Goal: Information Seeking & Learning: Check status

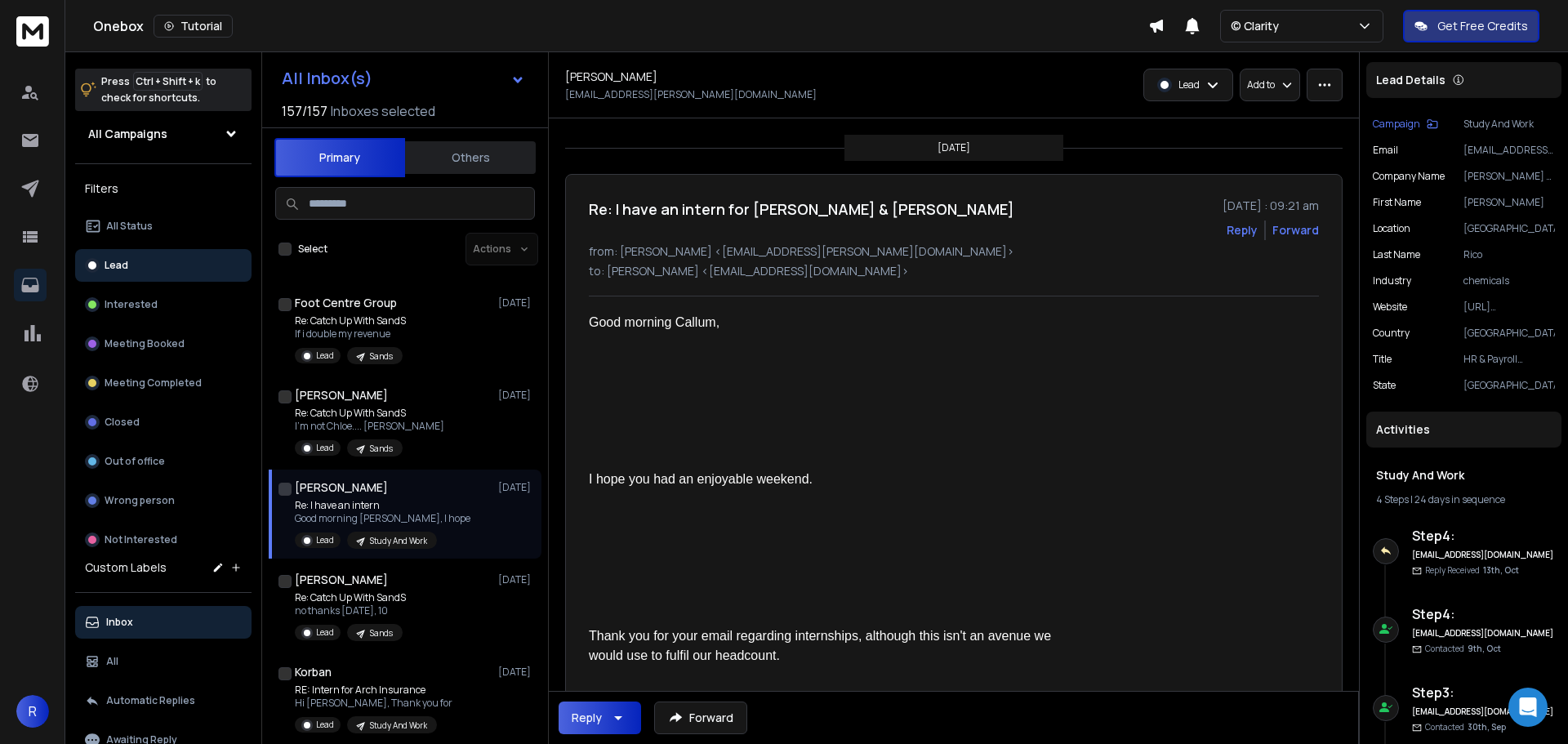
scroll to position [82, 0]
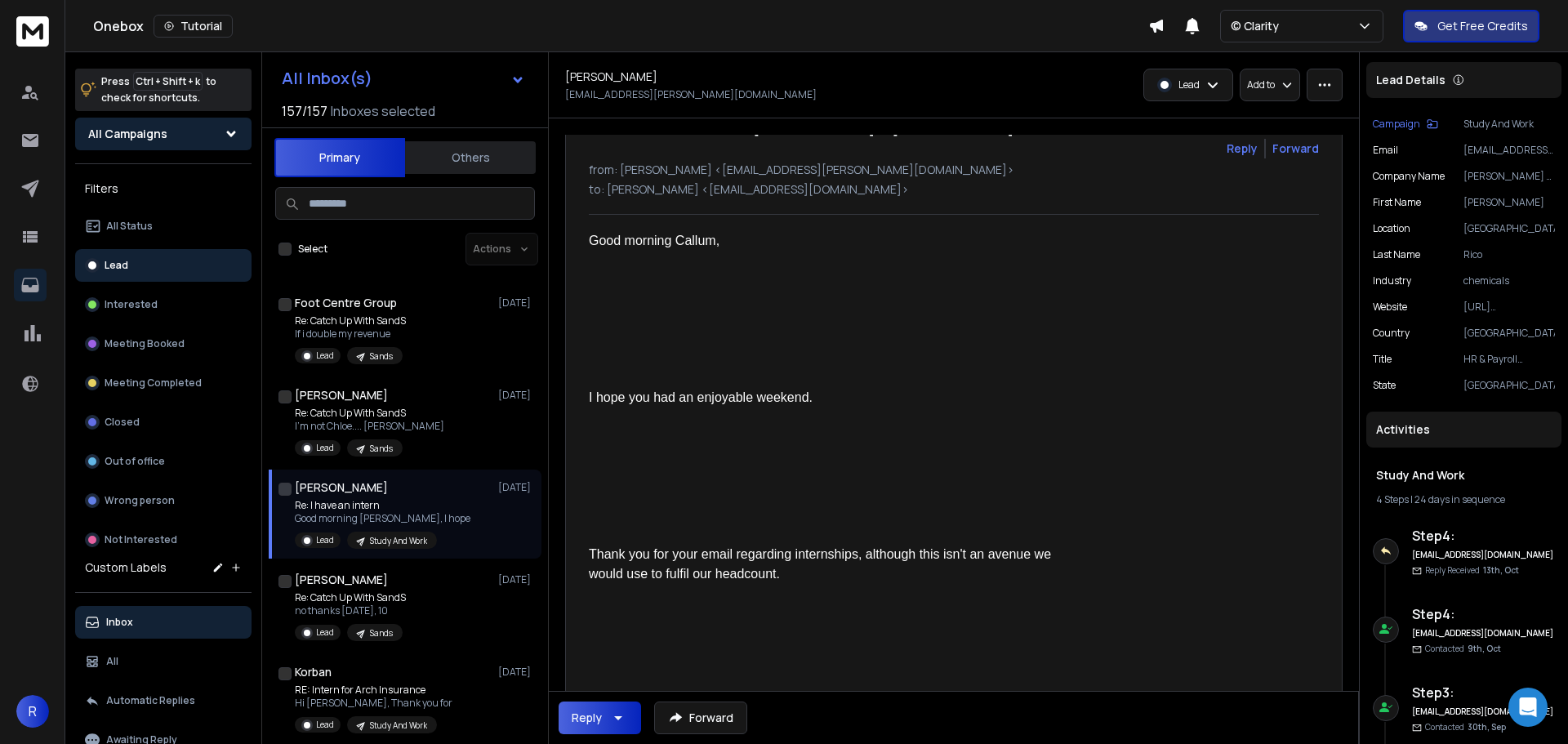
click at [142, 133] on h1 "All Campaigns" at bounding box center [128, 134] width 79 height 16
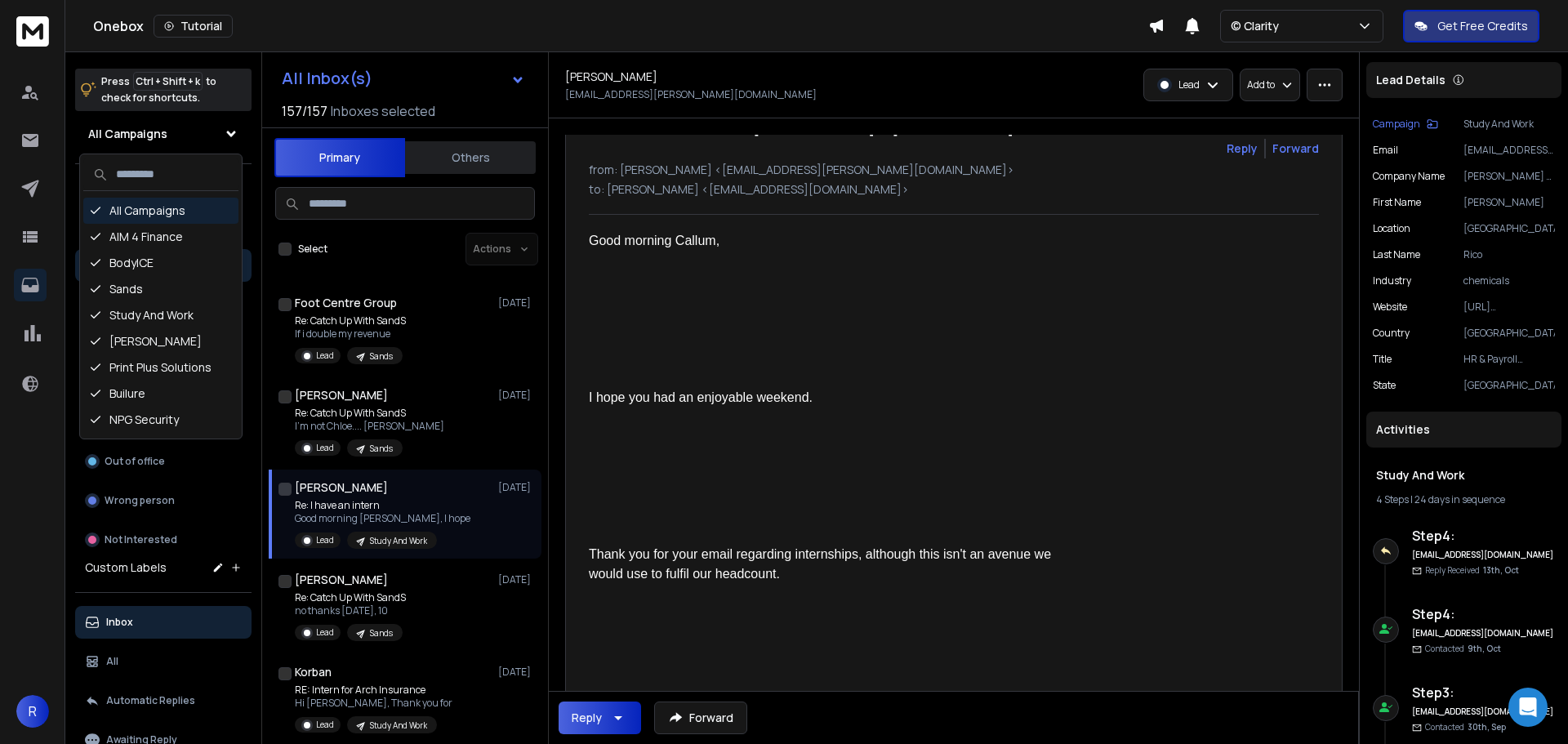
click at [151, 208] on div "All Campaigns" at bounding box center [161, 211] width 155 height 26
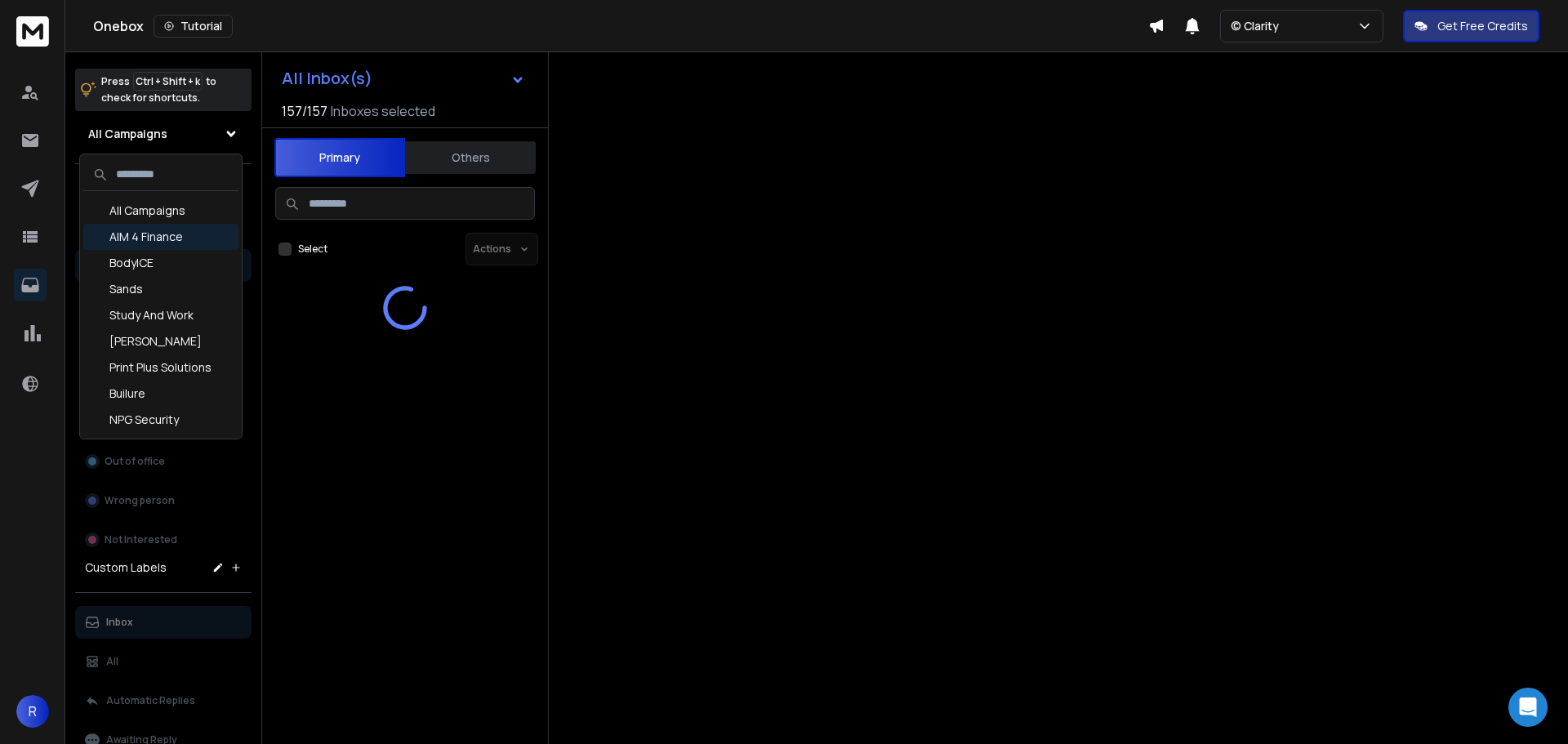
scroll to position [0, 0]
click at [148, 372] on div "Print Plus Solutions" at bounding box center [161, 367] width 155 height 26
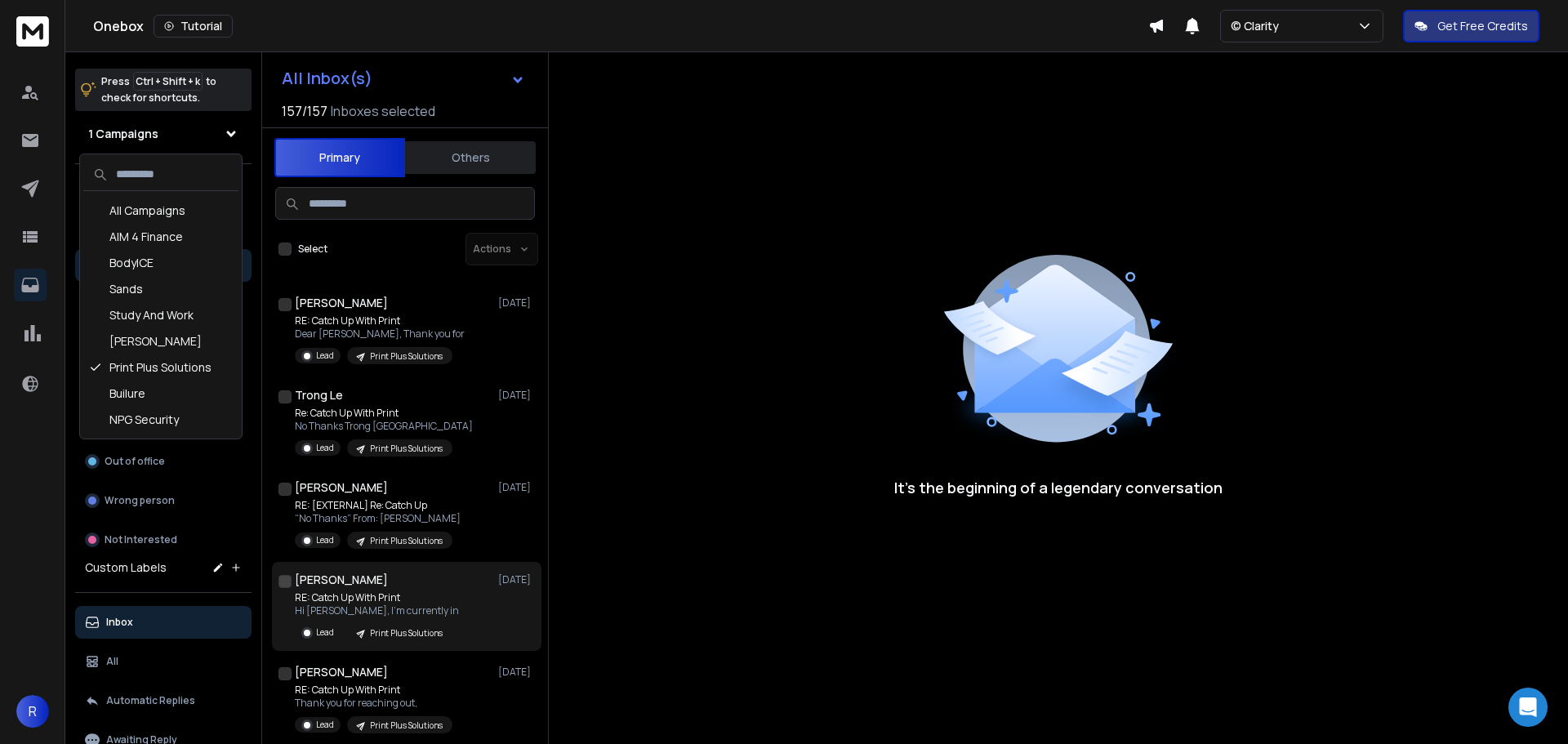
click at [427, 580] on div "[PERSON_NAME] [DATE]" at bounding box center [415, 579] width 240 height 16
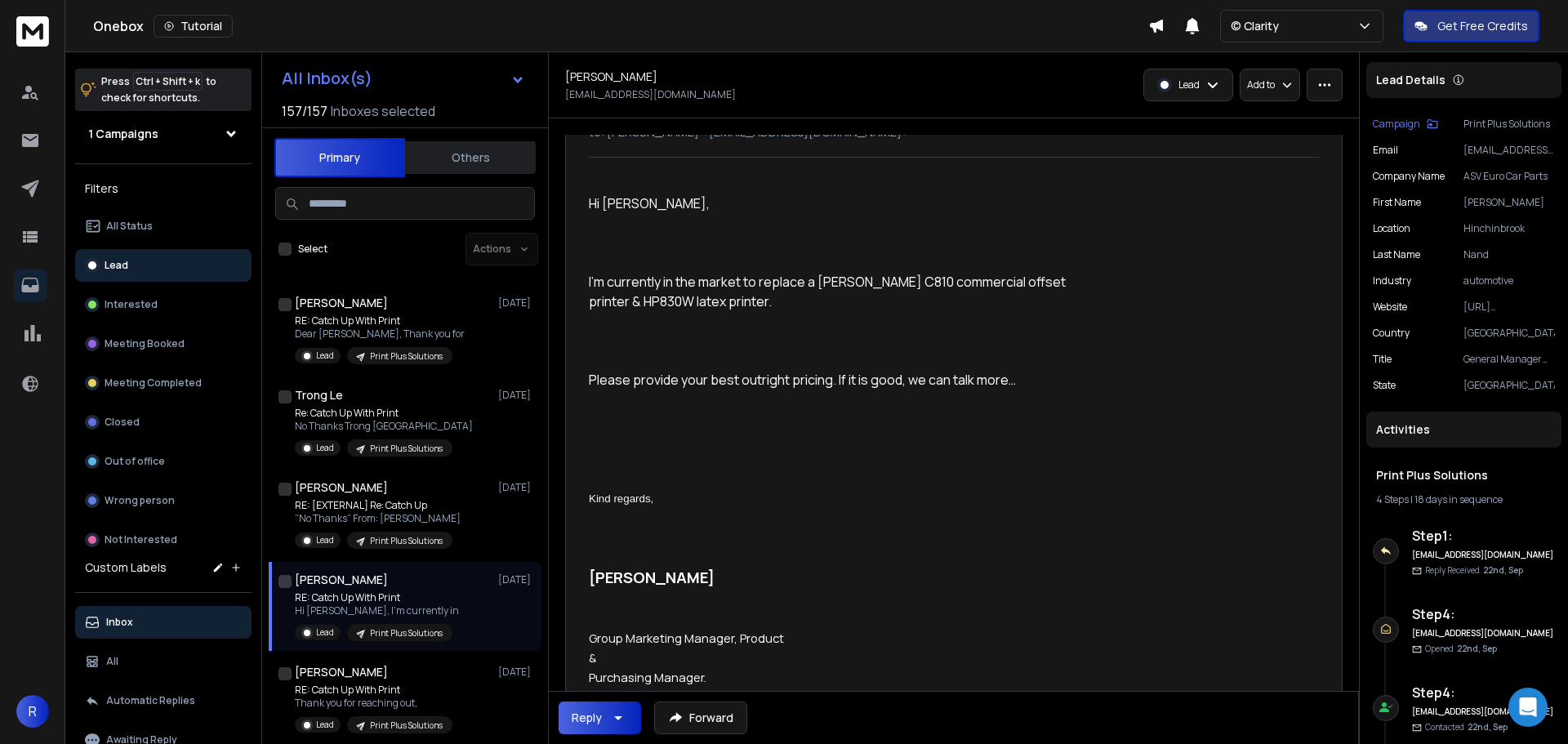
scroll to position [163, 0]
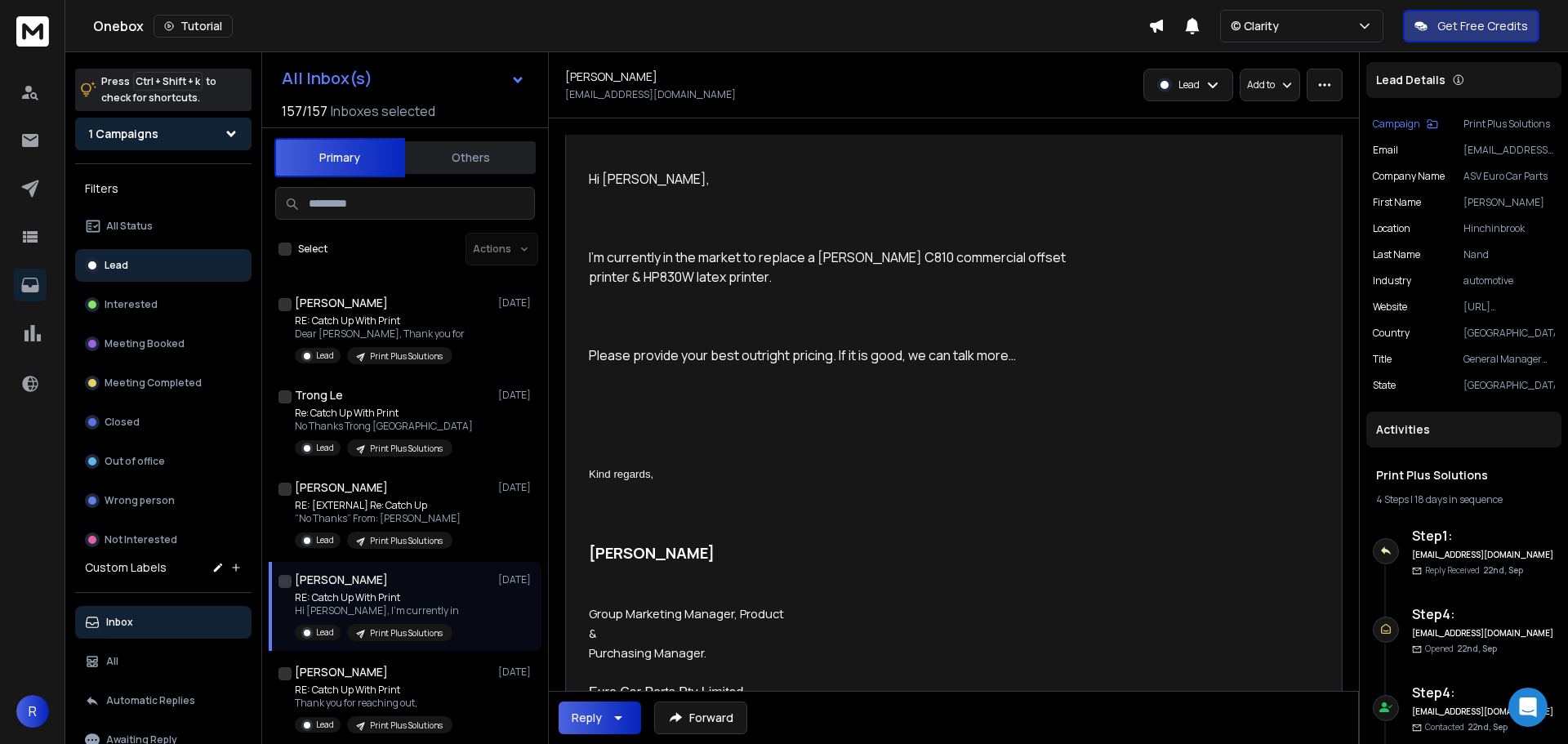
click at [143, 136] on h1 "1 Campaigns" at bounding box center [123, 134] width 70 height 16
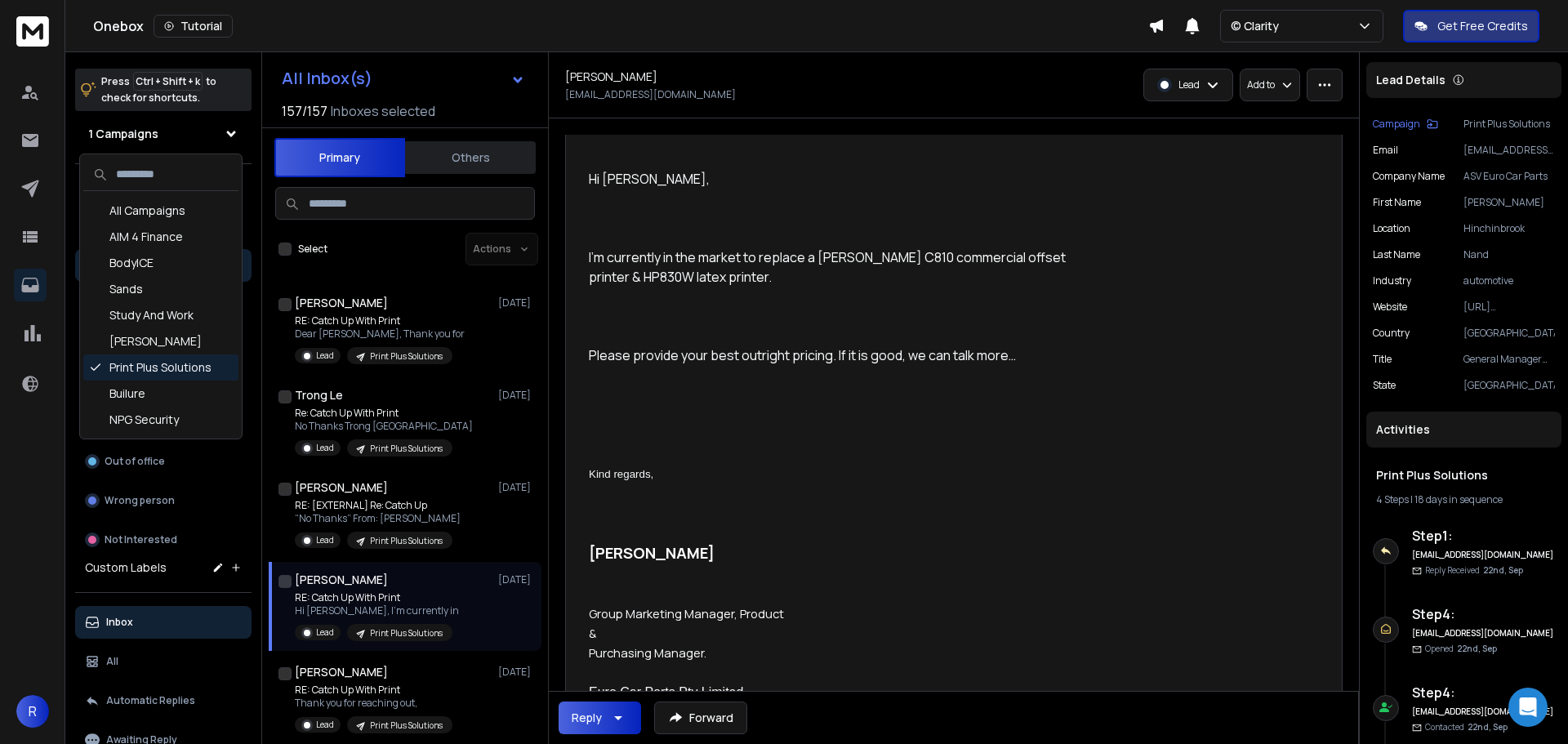
click at [113, 364] on div "Print Plus Solutions" at bounding box center [161, 367] width 155 height 26
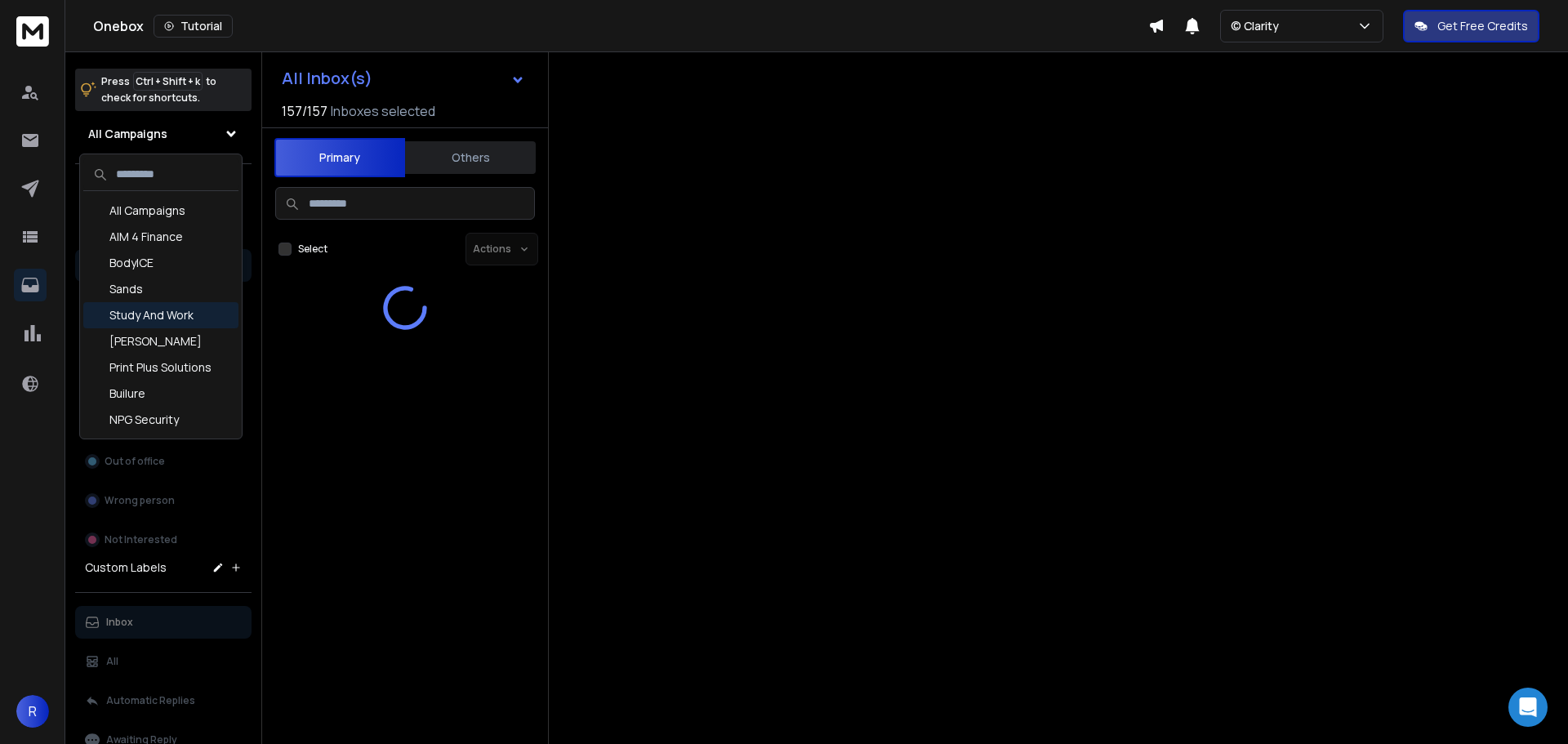
click at [142, 316] on div "Study And Work" at bounding box center [161, 315] width 155 height 26
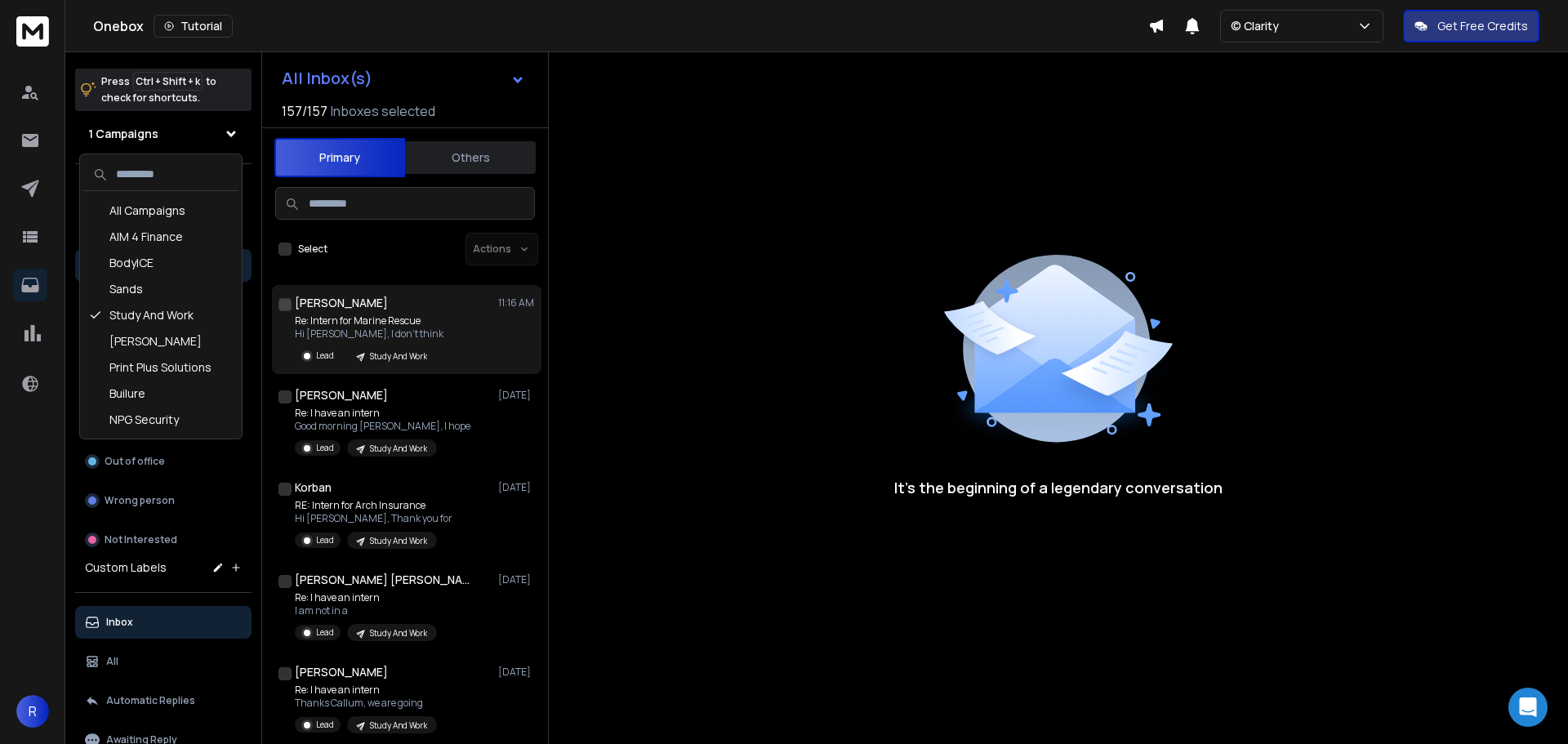
click at [393, 322] on p "Re: Intern for Marine Rescue" at bounding box center [369, 320] width 148 height 13
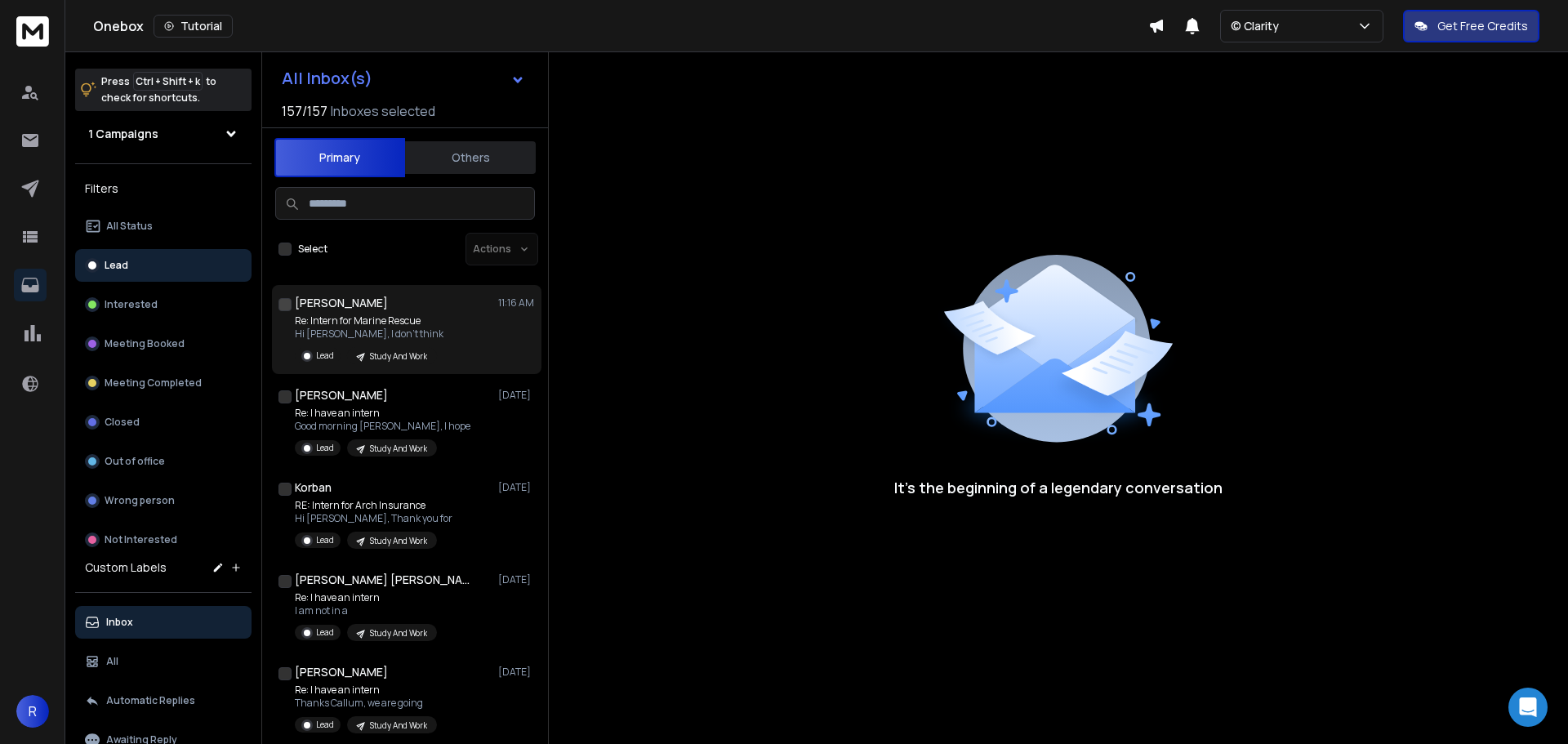
click at [445, 332] on div "Re: Intern for Marine Rescue Hi [PERSON_NAME], I don't think Lead Study And Work" at bounding box center [415, 339] width 240 height 49
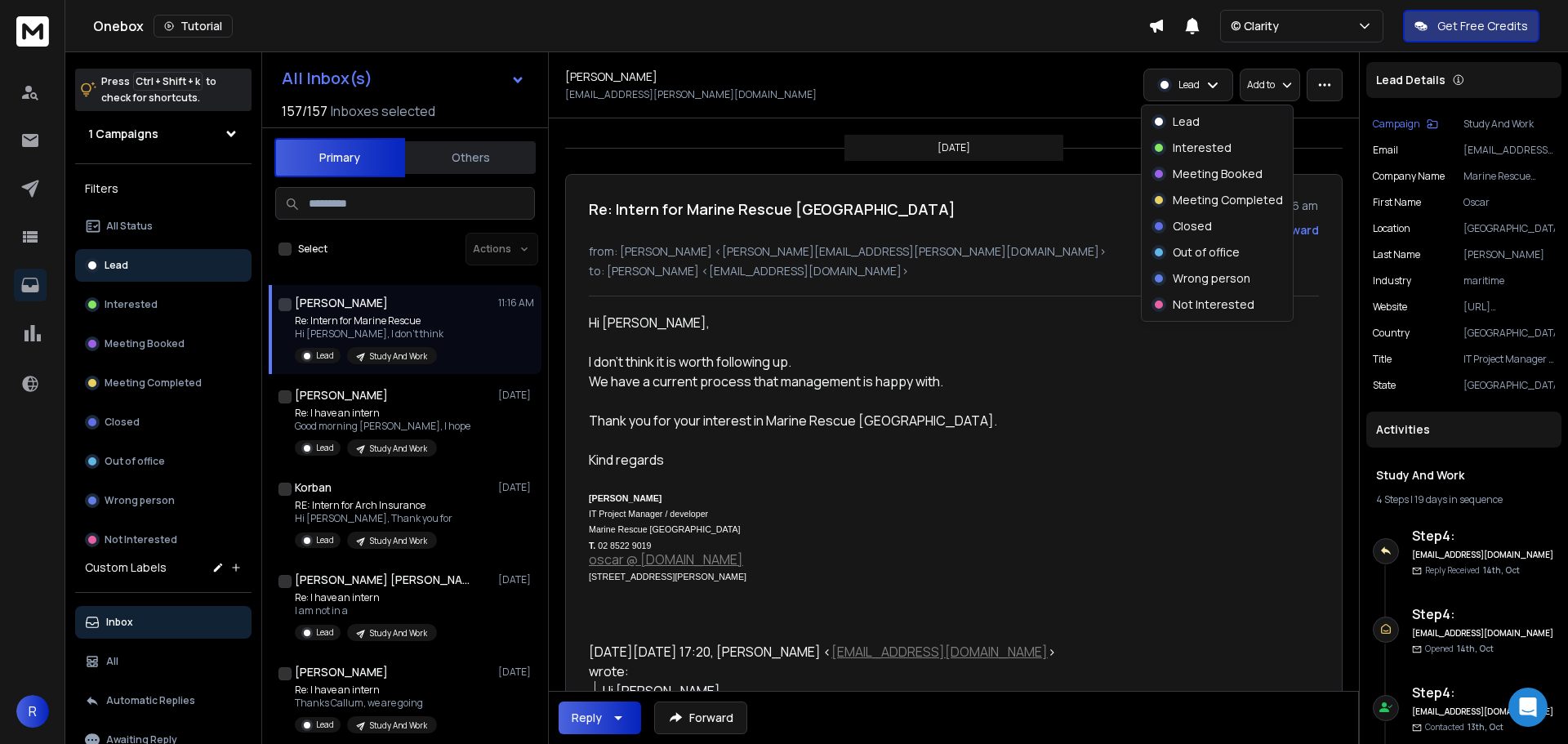
click at [1213, 86] on icon at bounding box center [1212, 85] width 10 height 6
click at [985, 341] on div at bounding box center [827, 342] width 477 height 20
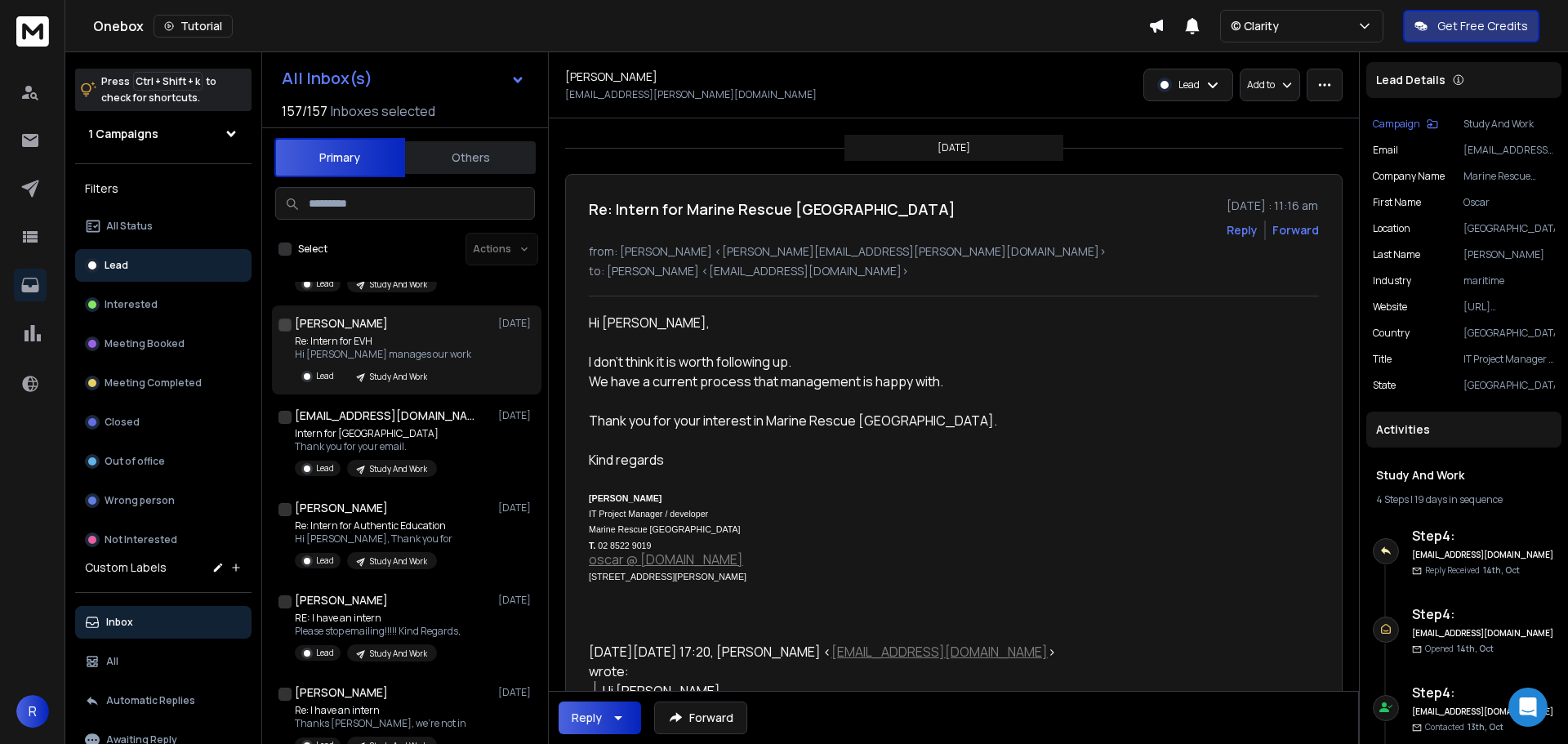
scroll to position [1427, 0]
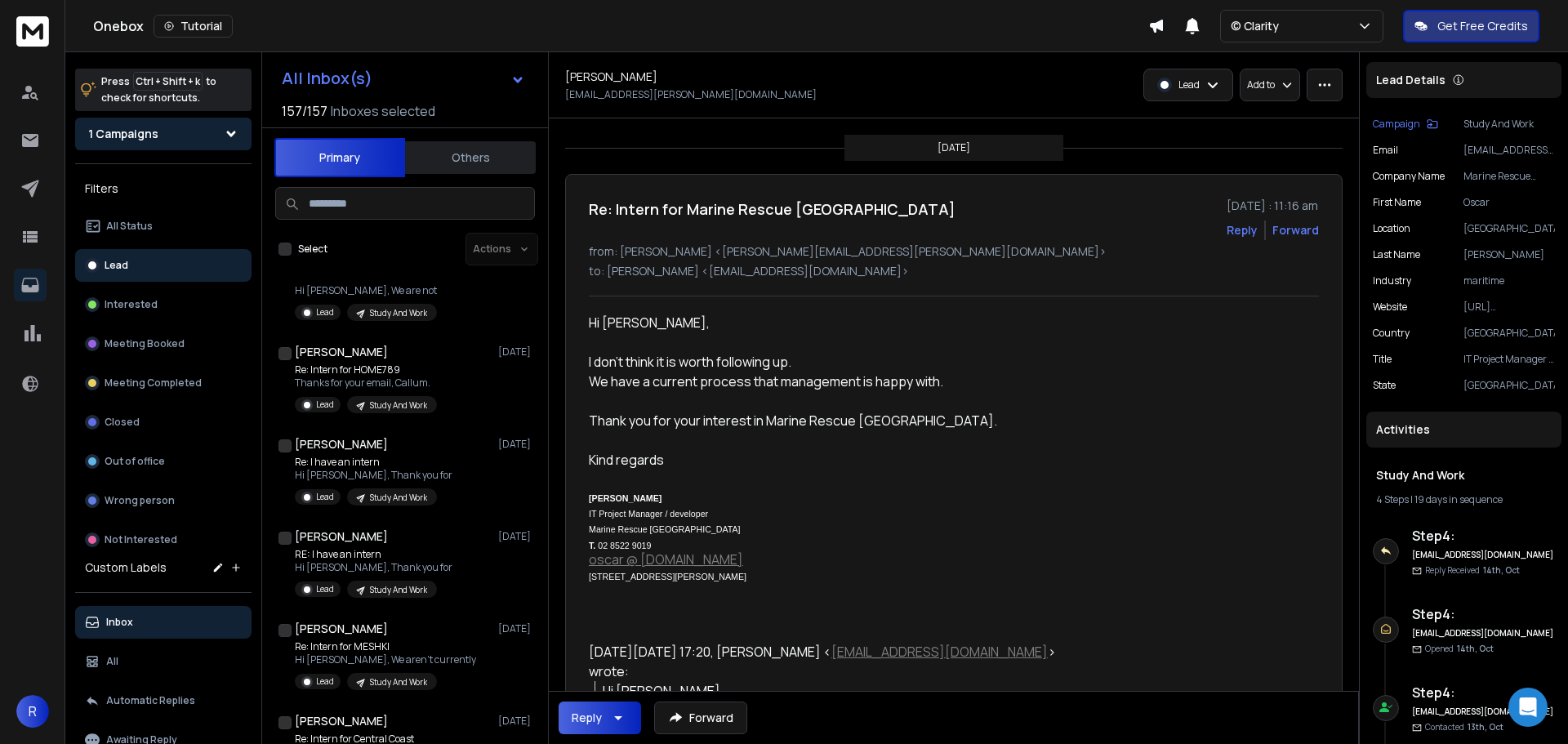
click at [159, 126] on button "1 Campaigns" at bounding box center [163, 134] width 176 height 33
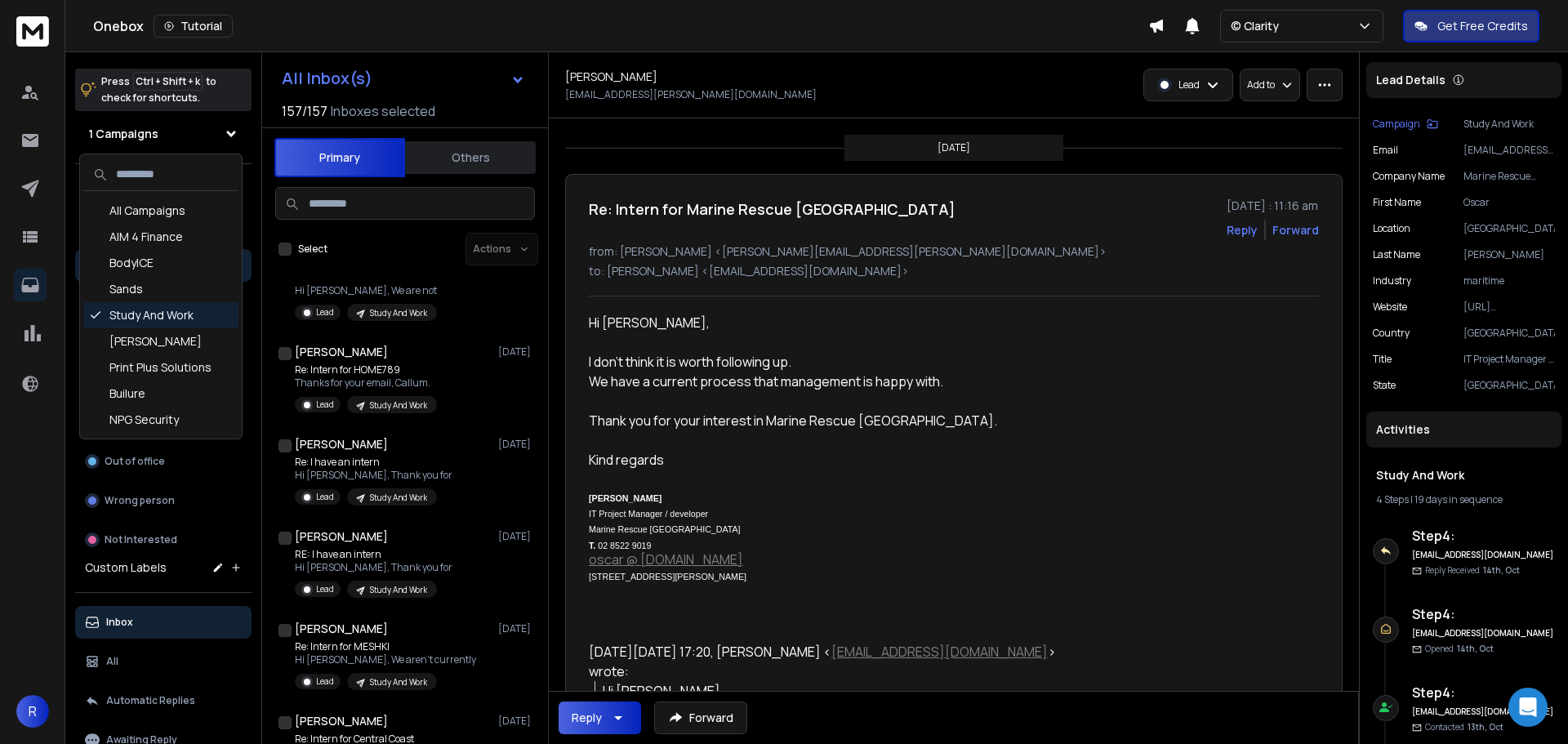
click at [166, 312] on div "Study And Work" at bounding box center [161, 315] width 155 height 26
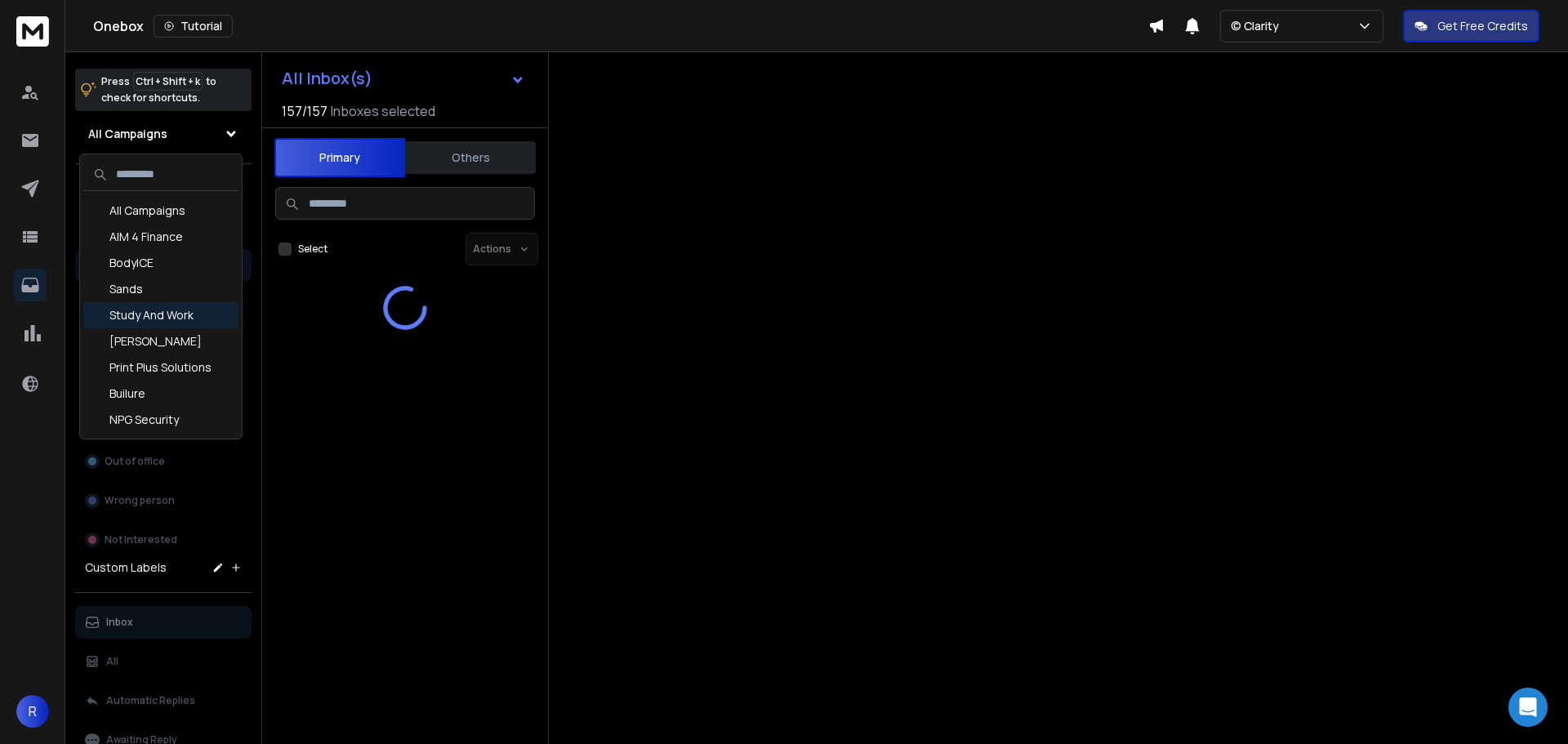
scroll to position [0, 0]
click at [167, 312] on div "Study And Work" at bounding box center [161, 315] width 155 height 26
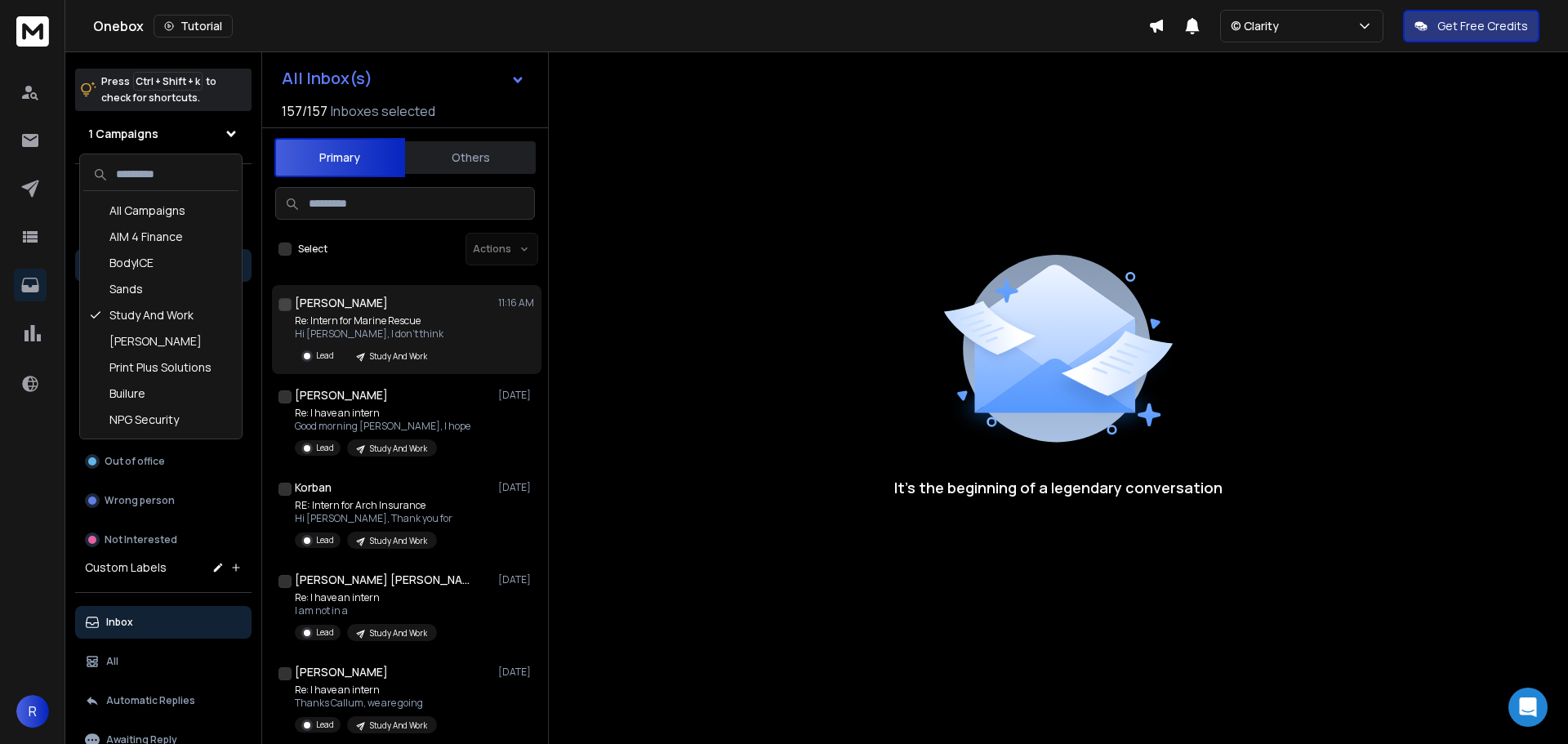
click at [379, 314] on p "Re: Intern for Marine Rescue" at bounding box center [369, 320] width 148 height 13
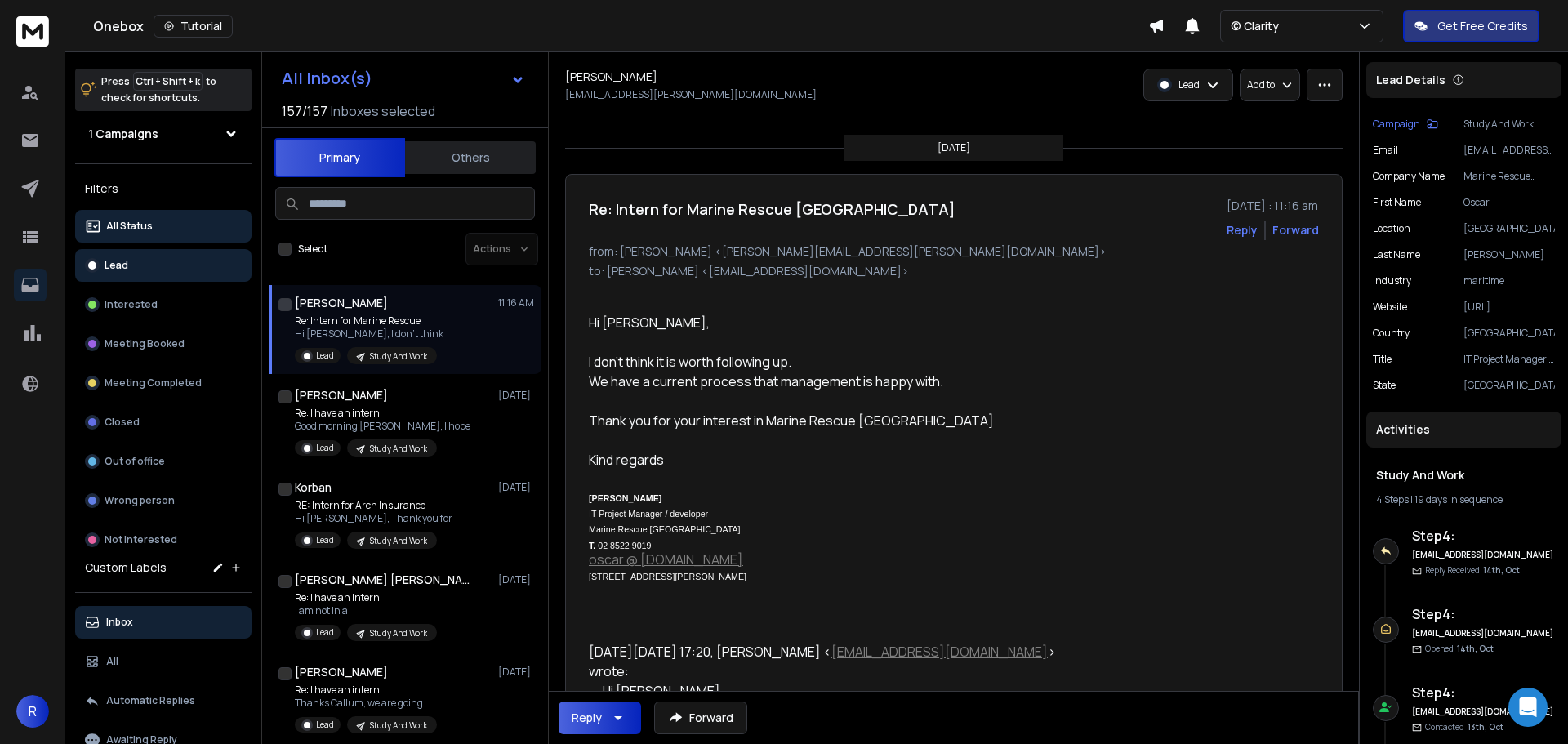
click at [110, 220] on p "All Status" at bounding box center [129, 226] width 47 height 13
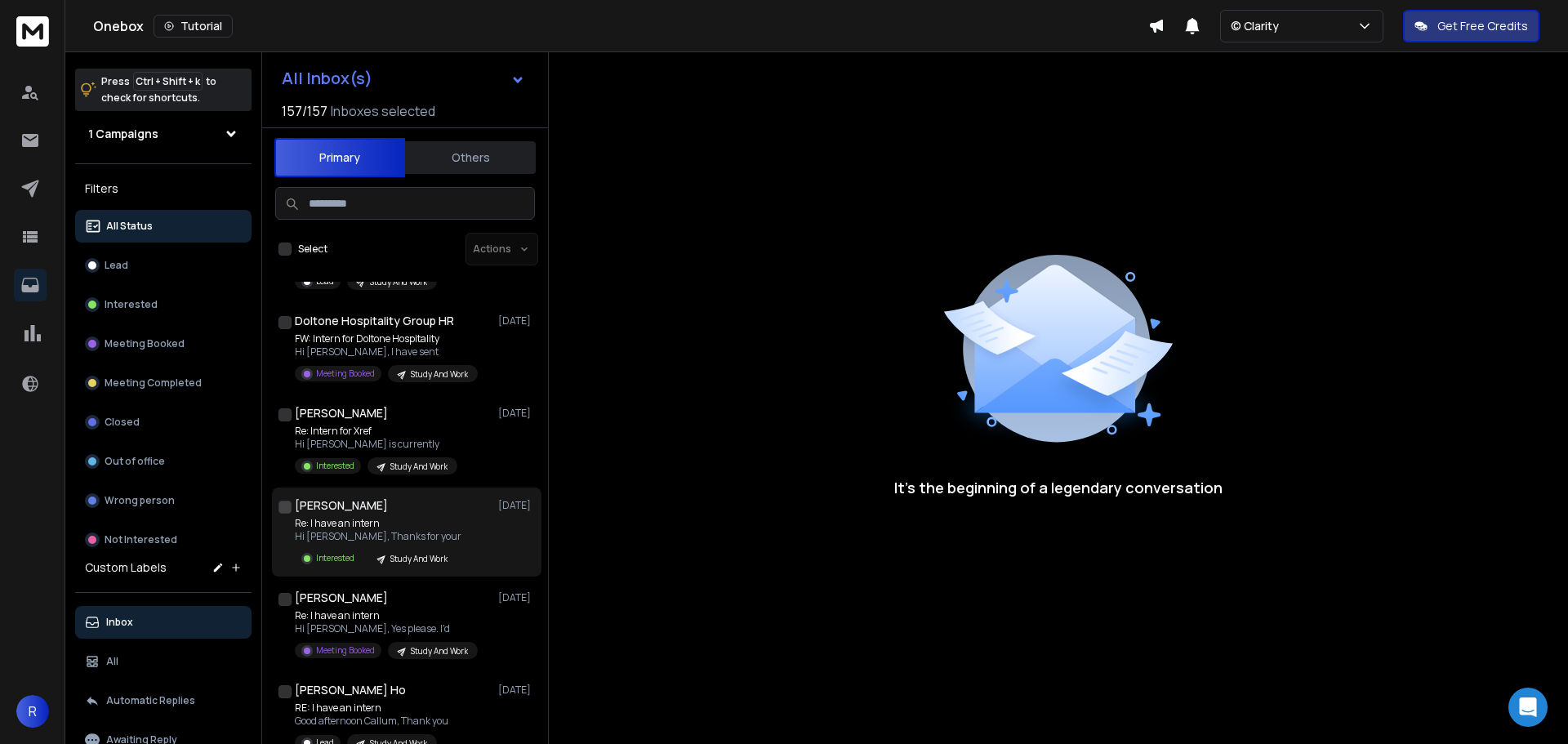
scroll to position [654, 0]
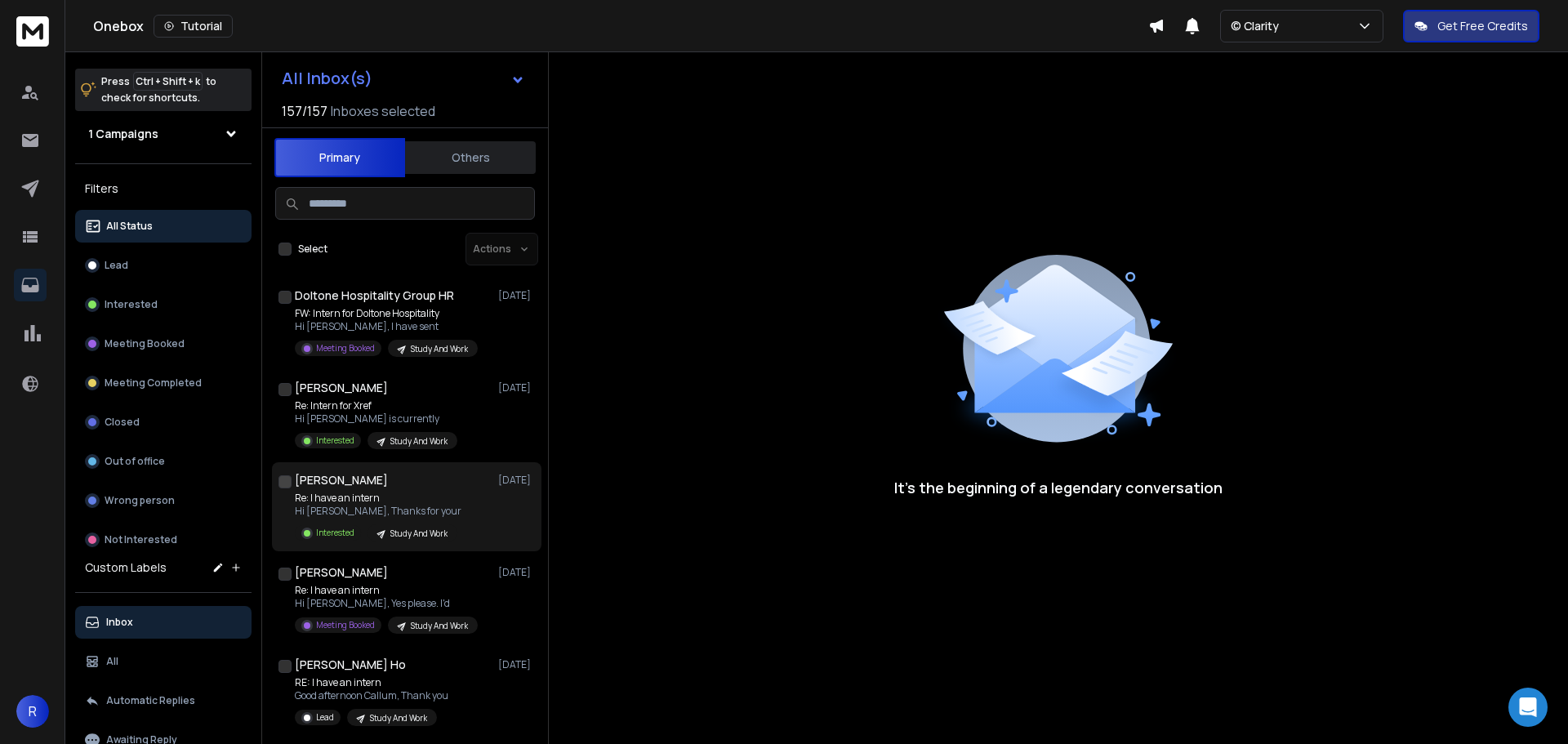
click at [370, 478] on div "[PERSON_NAME] [DATE]" at bounding box center [415, 480] width 240 height 16
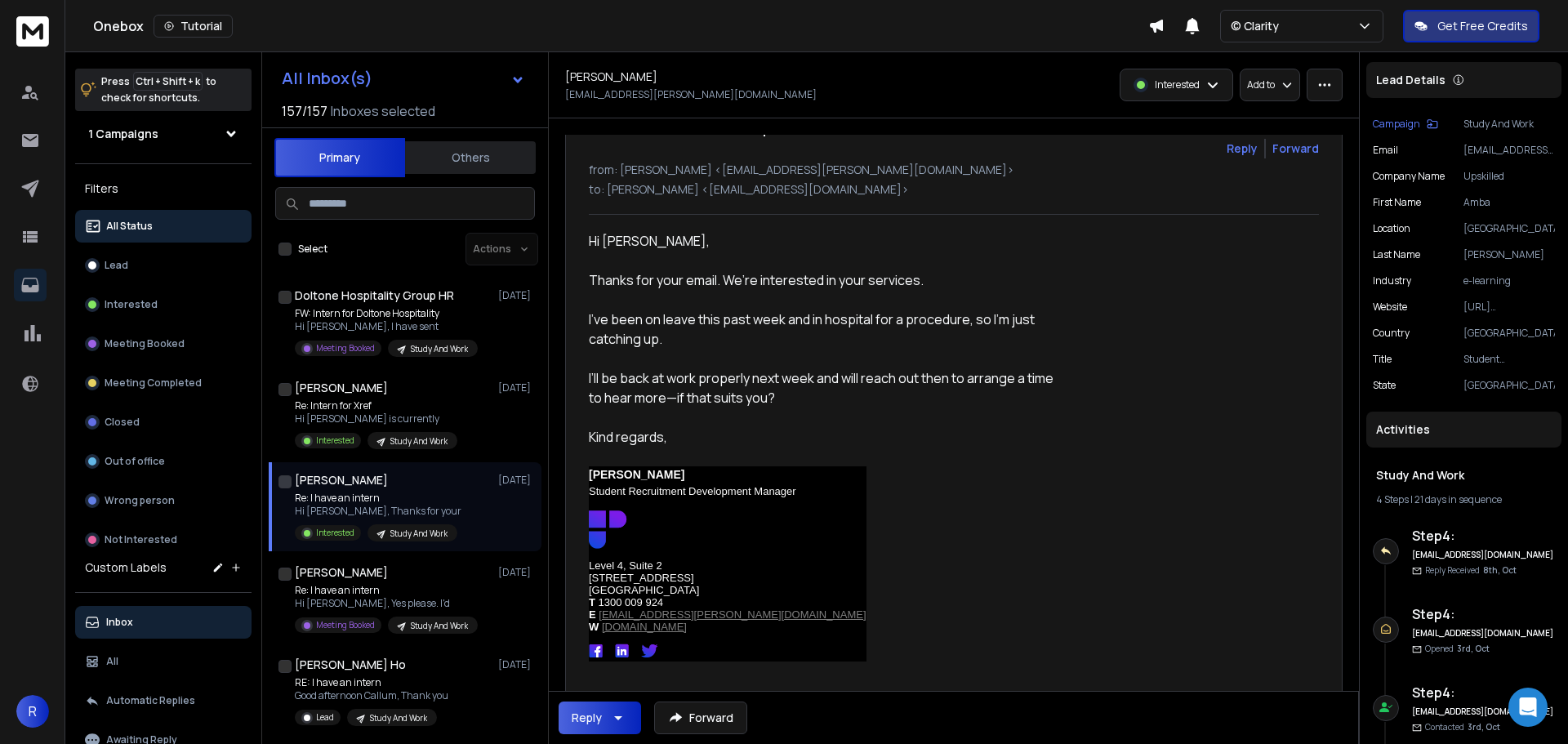
scroll to position [0, 0]
